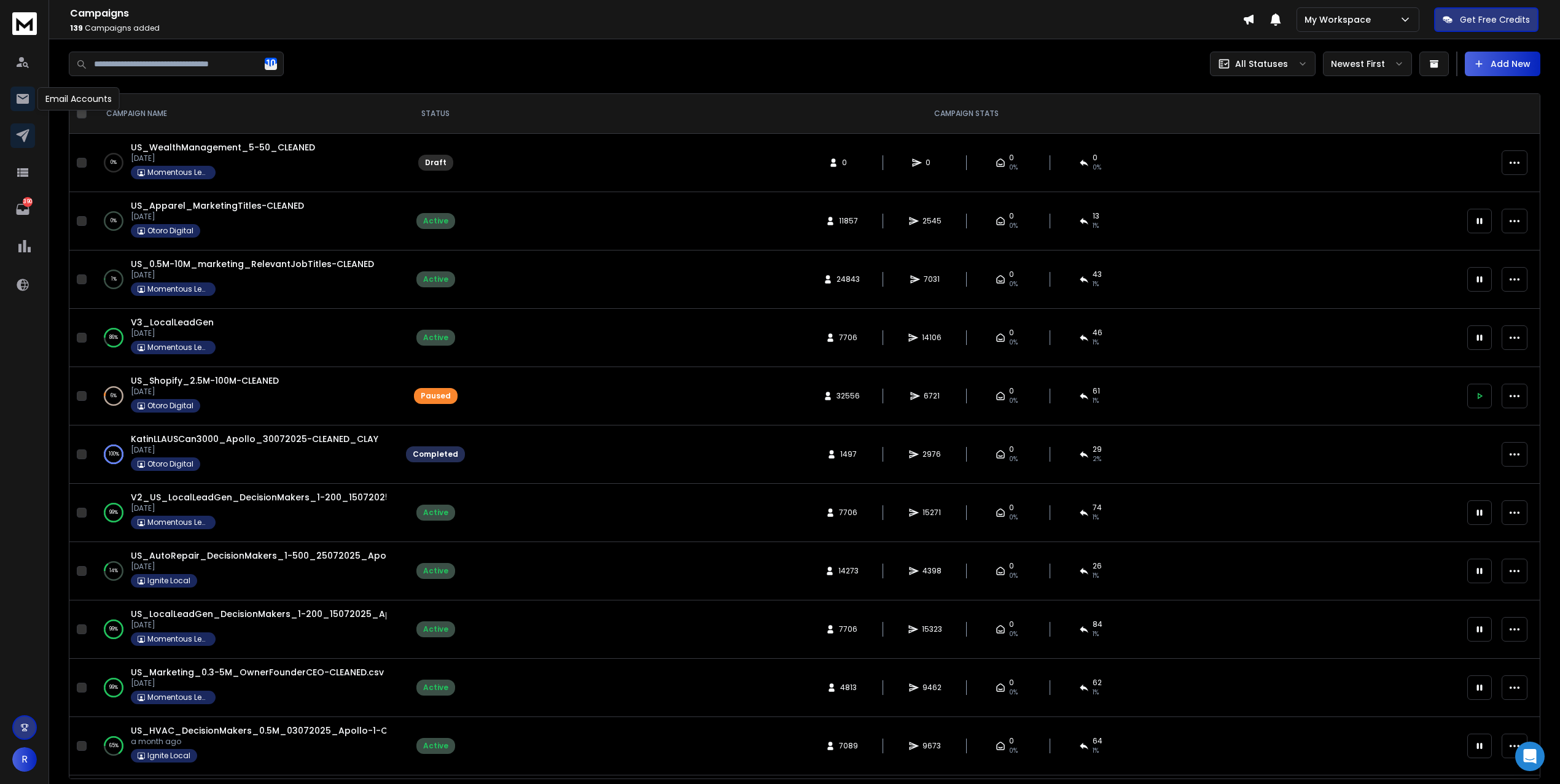
click at [18, 100] on icon at bounding box center [22, 98] width 13 height 10
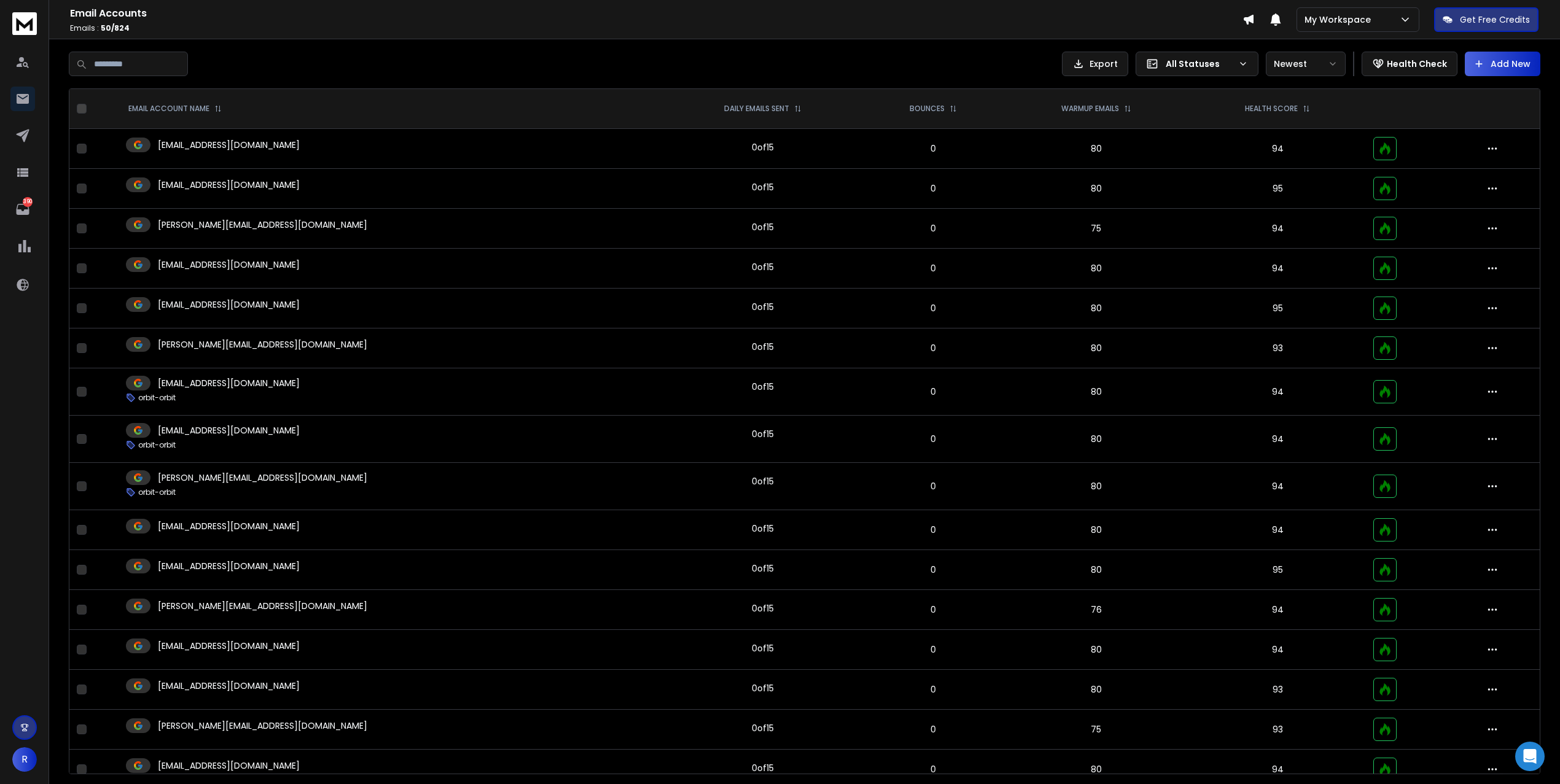
click at [110, 72] on input at bounding box center [128, 63] width 119 height 24
type input "****"
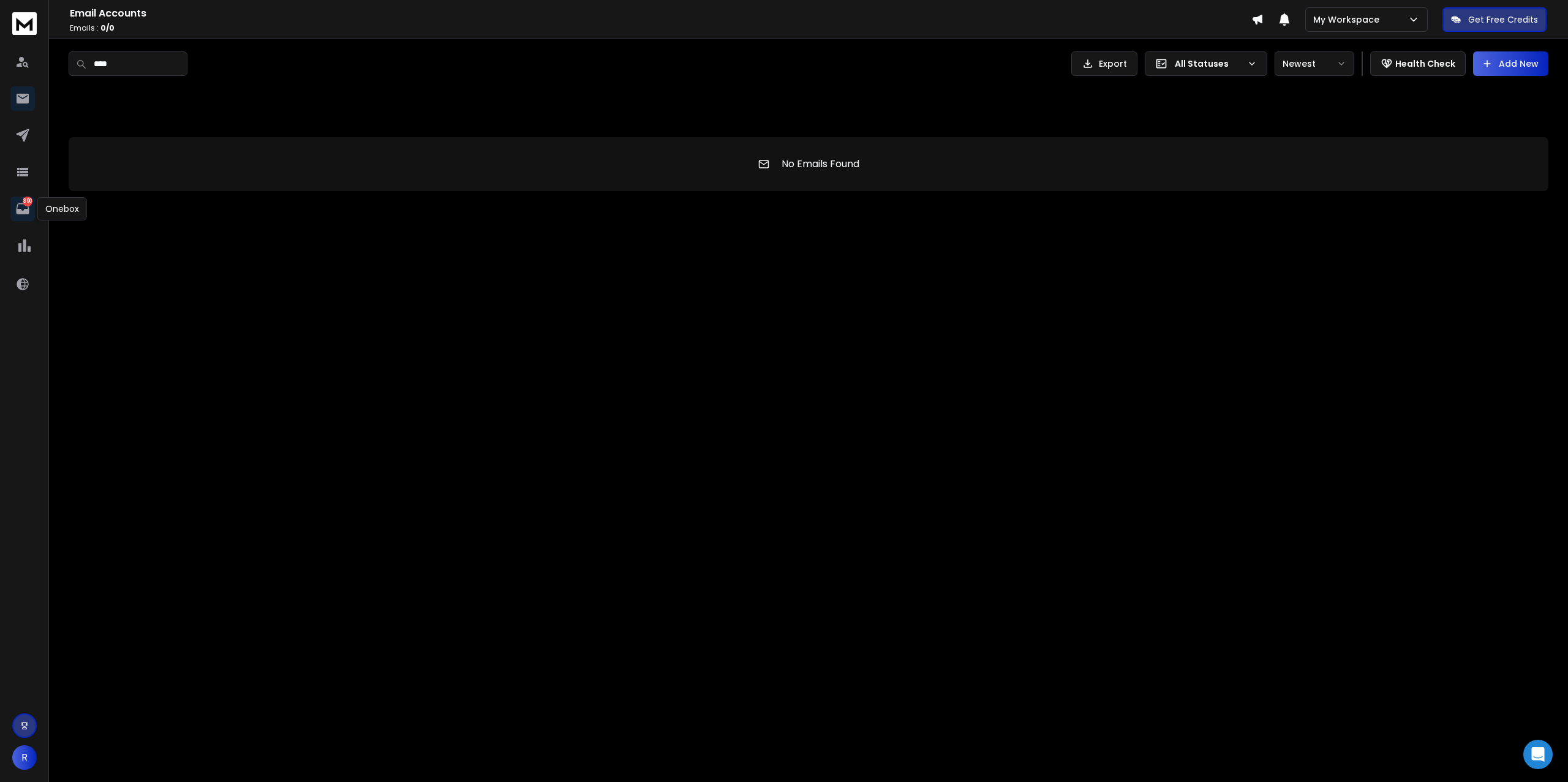
click at [30, 199] on p "390" at bounding box center [27, 201] width 10 height 10
